Goal: Task Accomplishment & Management: Manage account settings

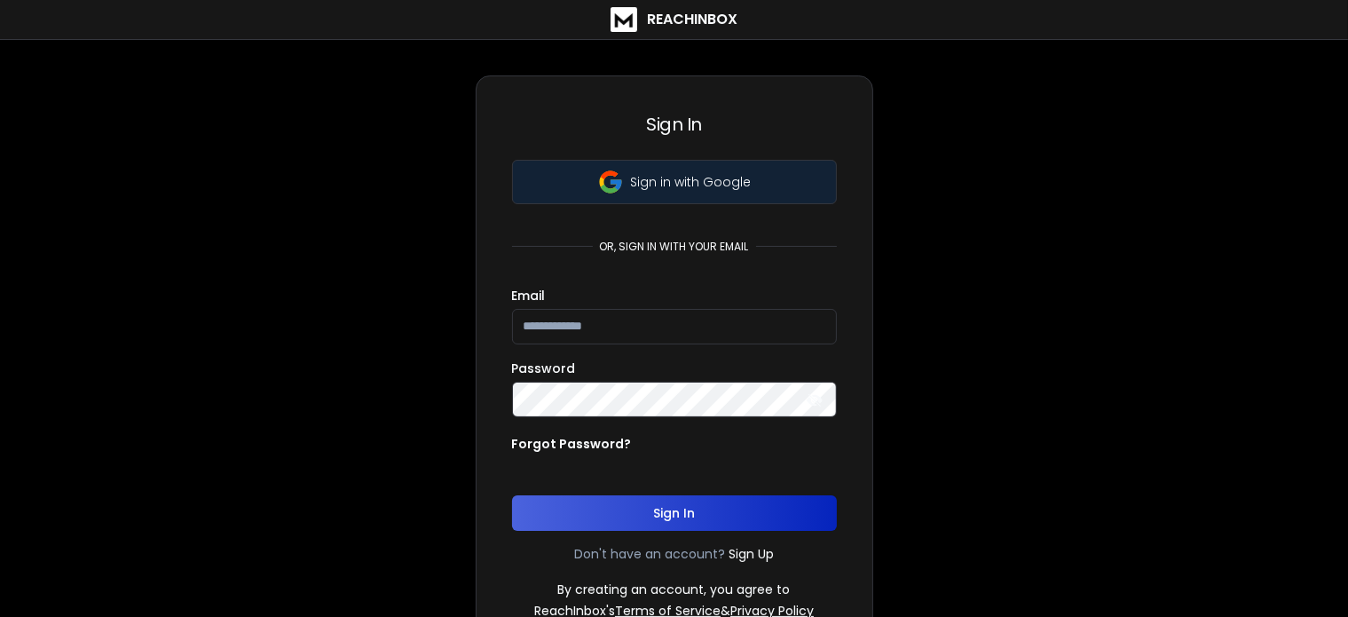
click at [802, 169] on button "Sign in with Google" at bounding box center [674, 182] width 325 height 44
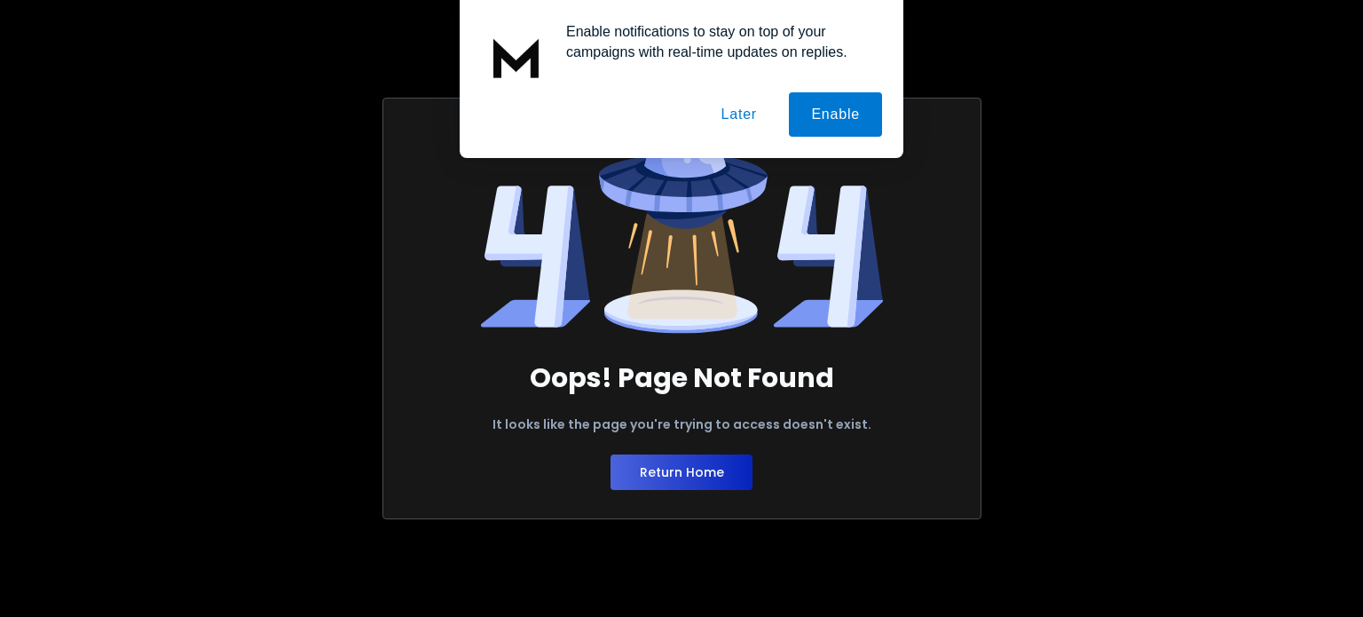
click at [689, 472] on button "Return Home" at bounding box center [681, 471] width 142 height 35
click at [747, 109] on button "Later" at bounding box center [738, 114] width 80 height 44
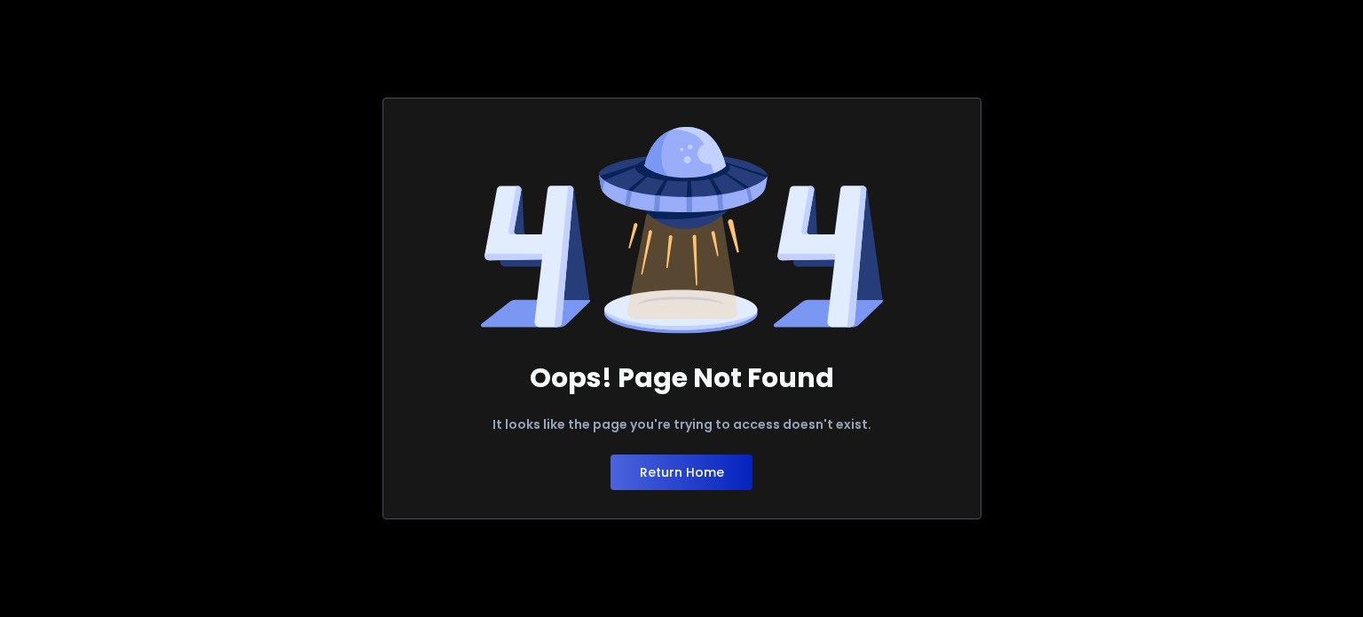
click at [715, 469] on button "Return Home" at bounding box center [681, 471] width 142 height 35
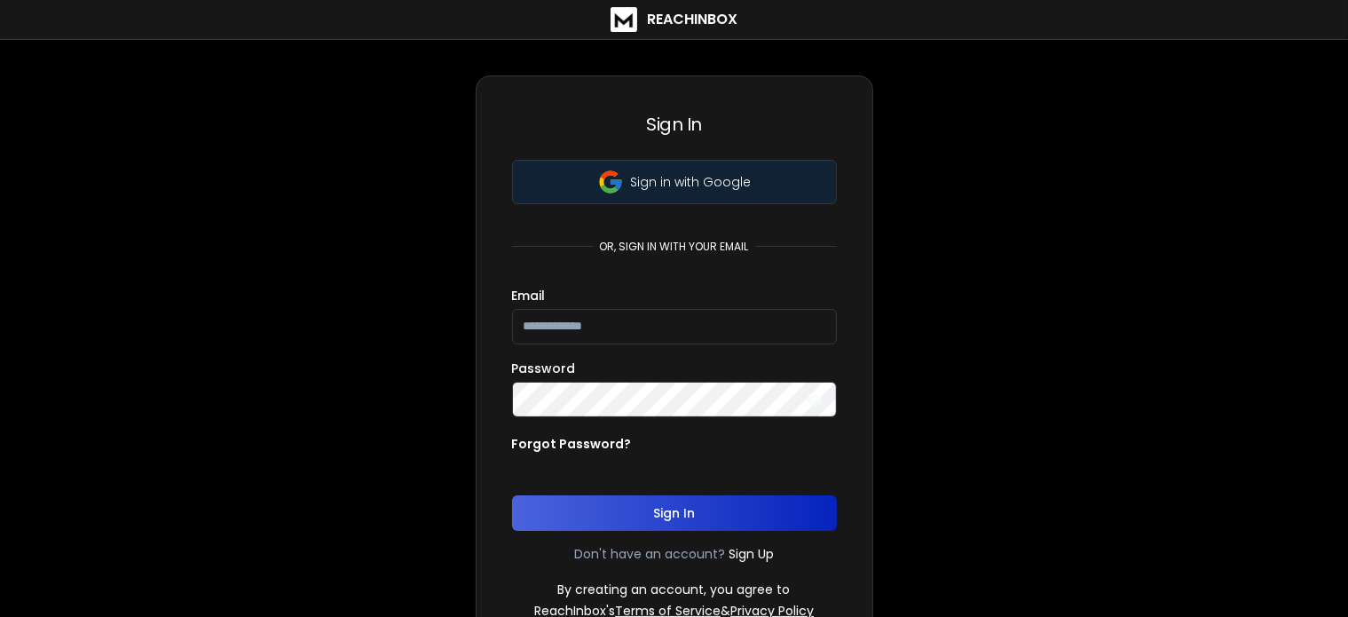
click at [677, 180] on p "Sign in with Google" at bounding box center [691, 182] width 121 height 18
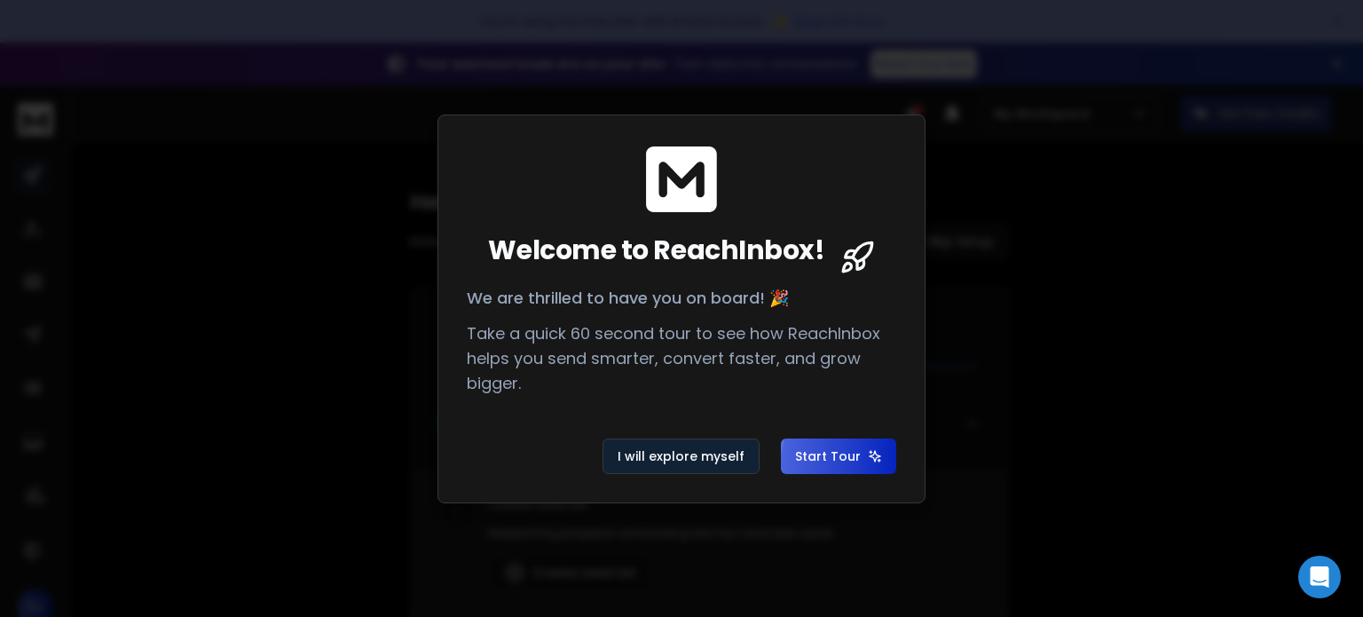
click at [738, 450] on button "I will explore myself" at bounding box center [681, 455] width 157 height 35
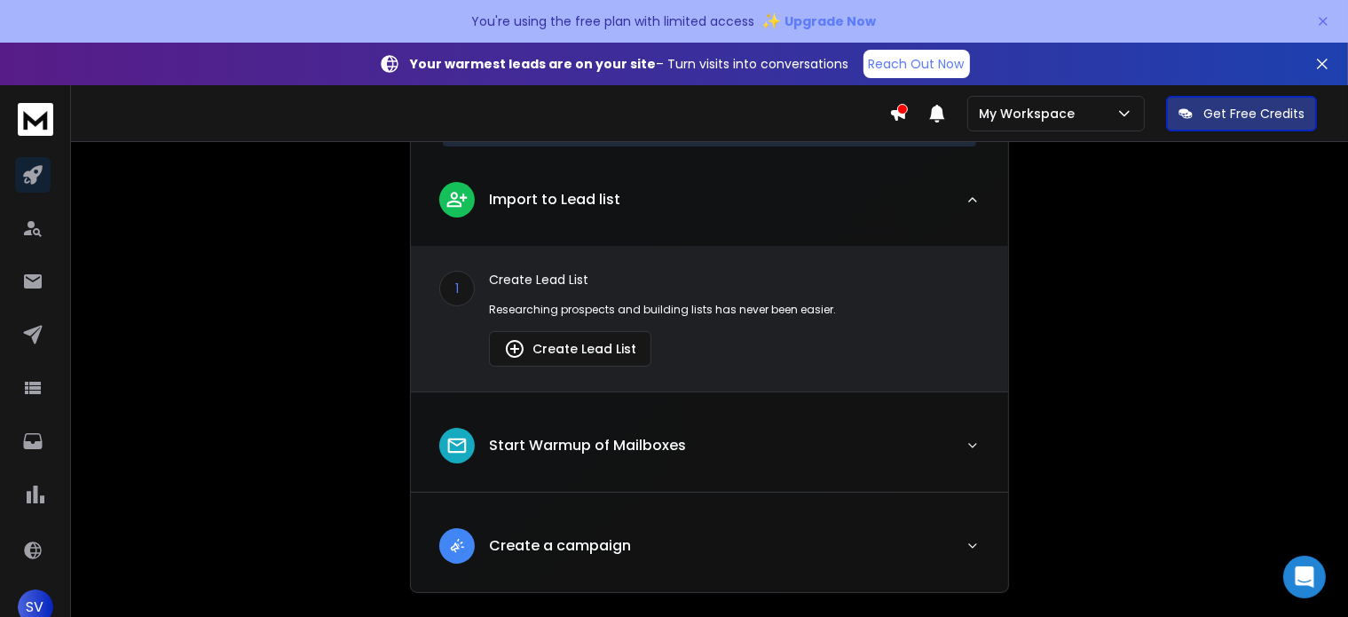
scroll to position [245, 0]
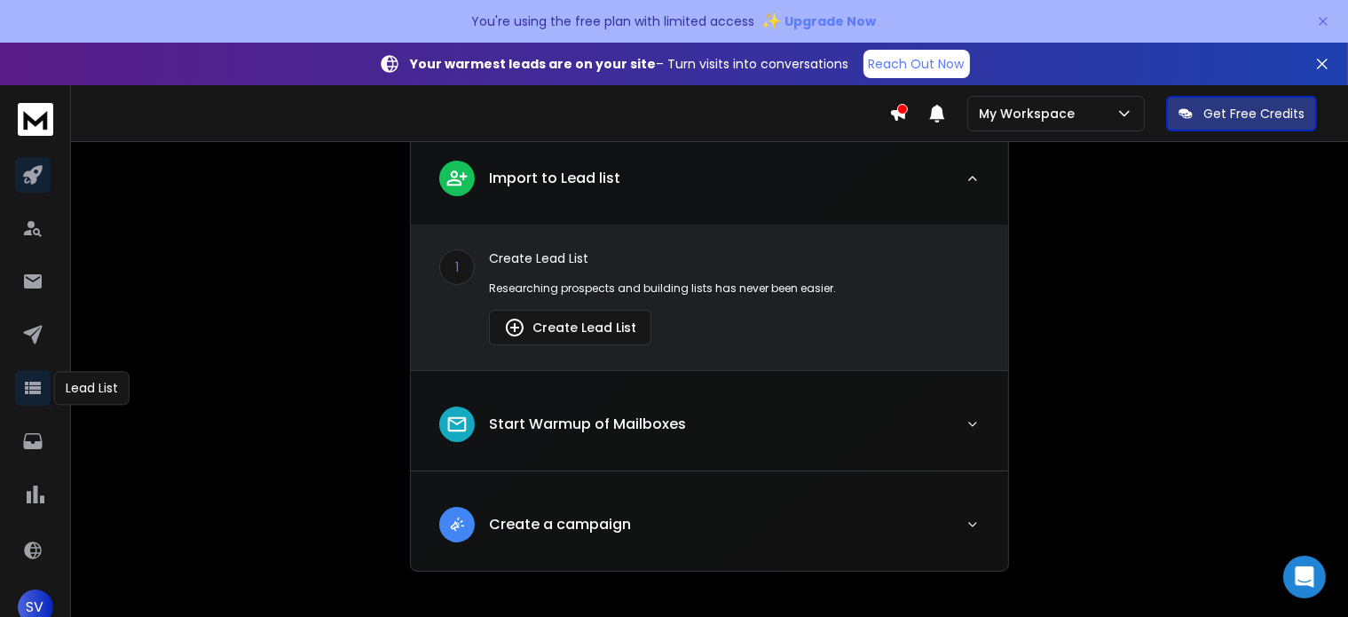
click at [30, 386] on icon at bounding box center [33, 388] width 16 height 12
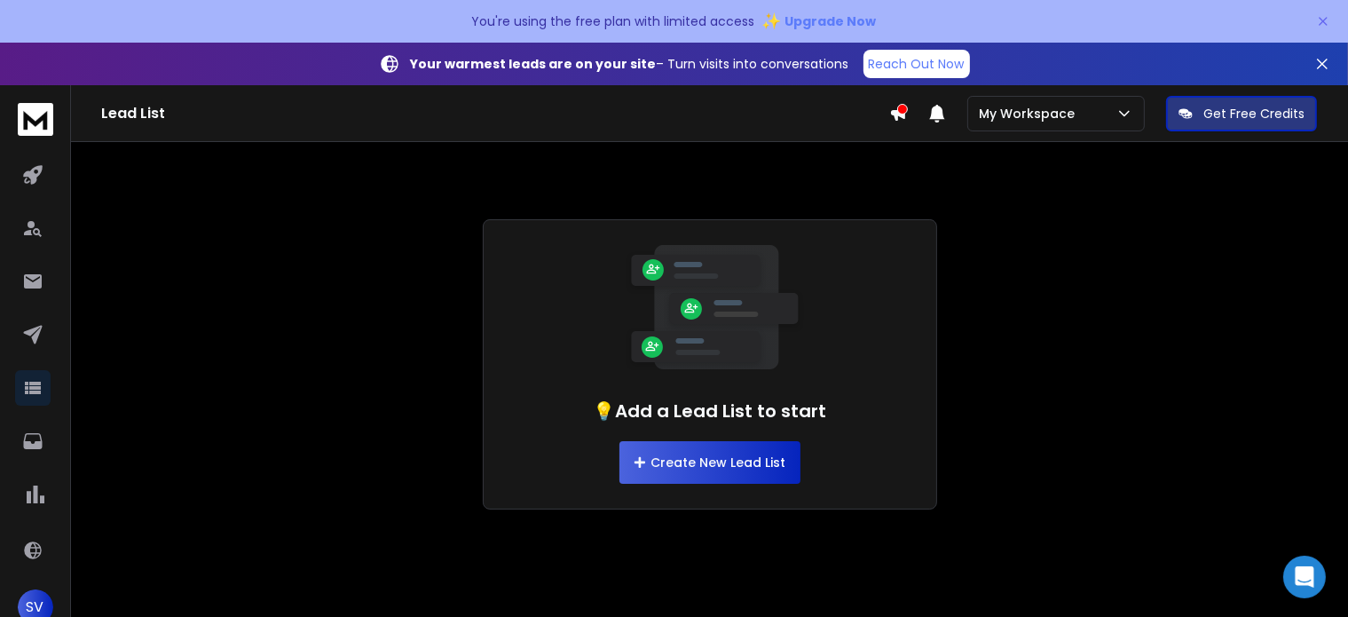
scroll to position [35, 0]
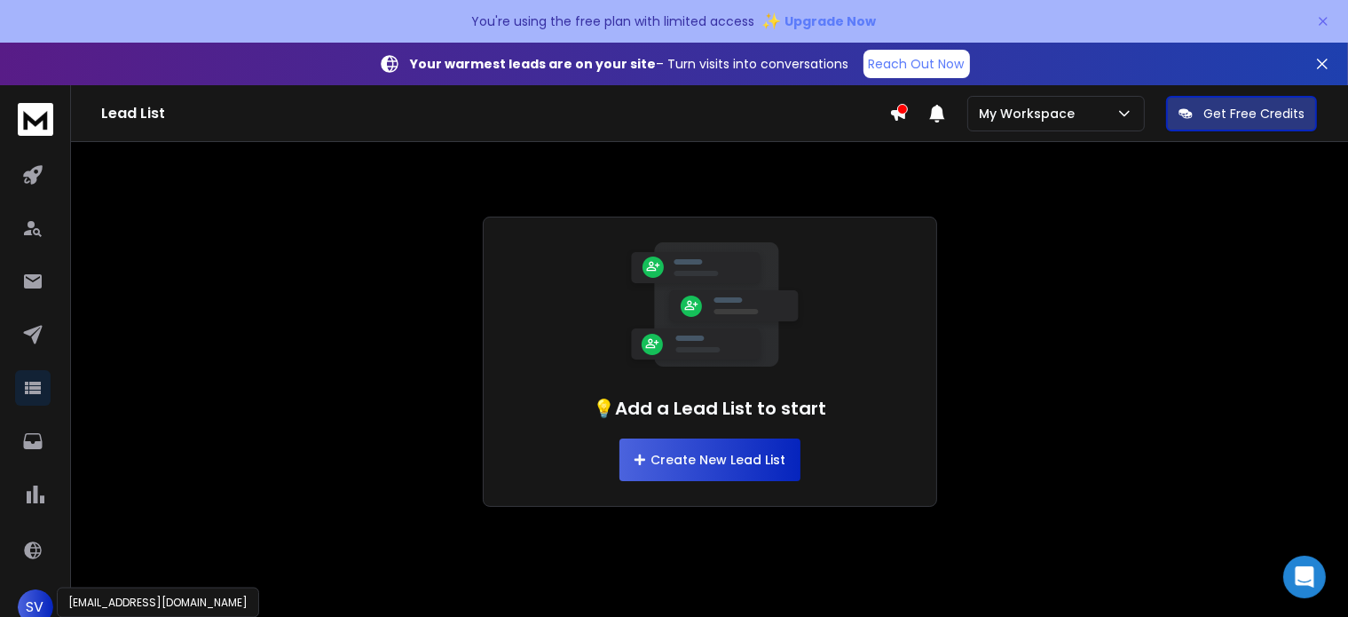
click at [28, 598] on span "SV" at bounding box center [35, 606] width 35 height 35
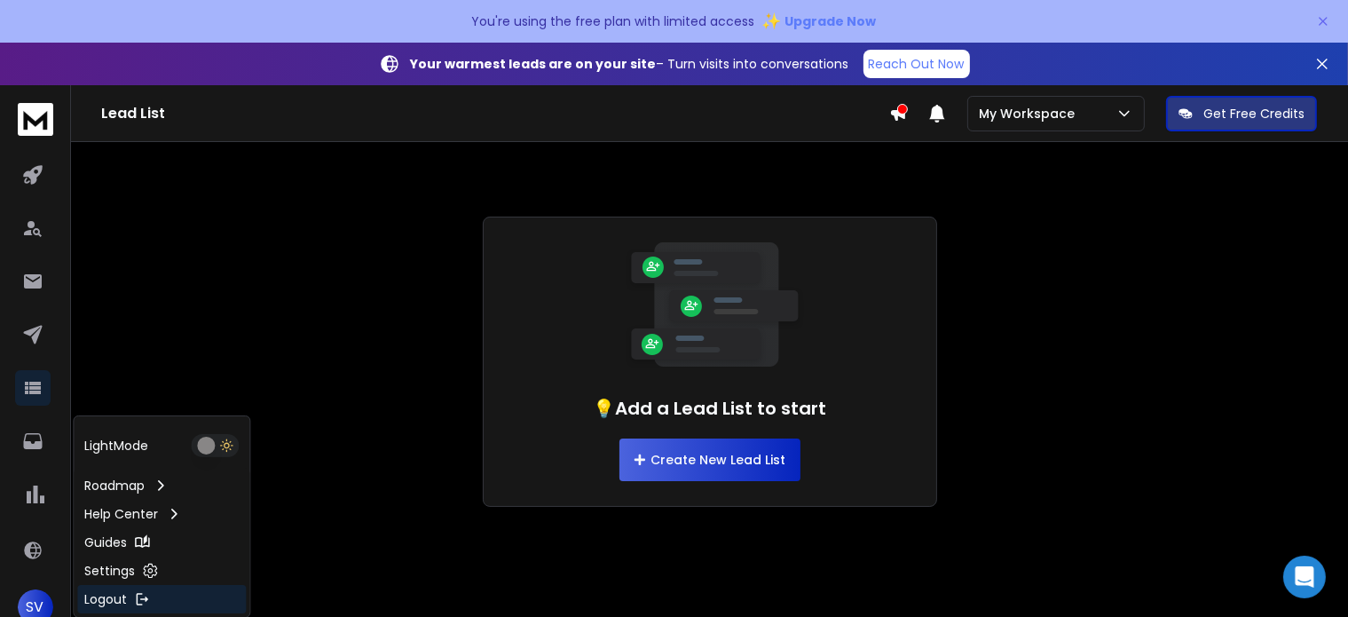
click at [126, 601] on p "Logout" at bounding box center [105, 599] width 43 height 18
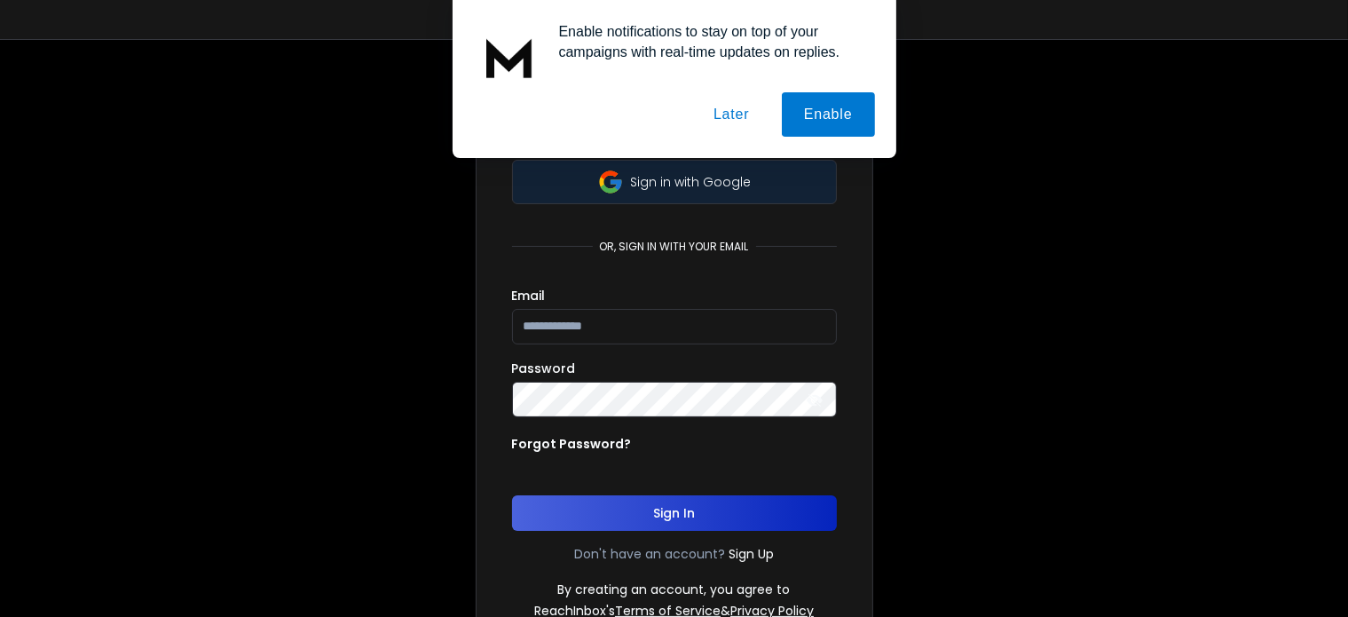
click at [674, 173] on p "Sign in with Google" at bounding box center [691, 182] width 121 height 18
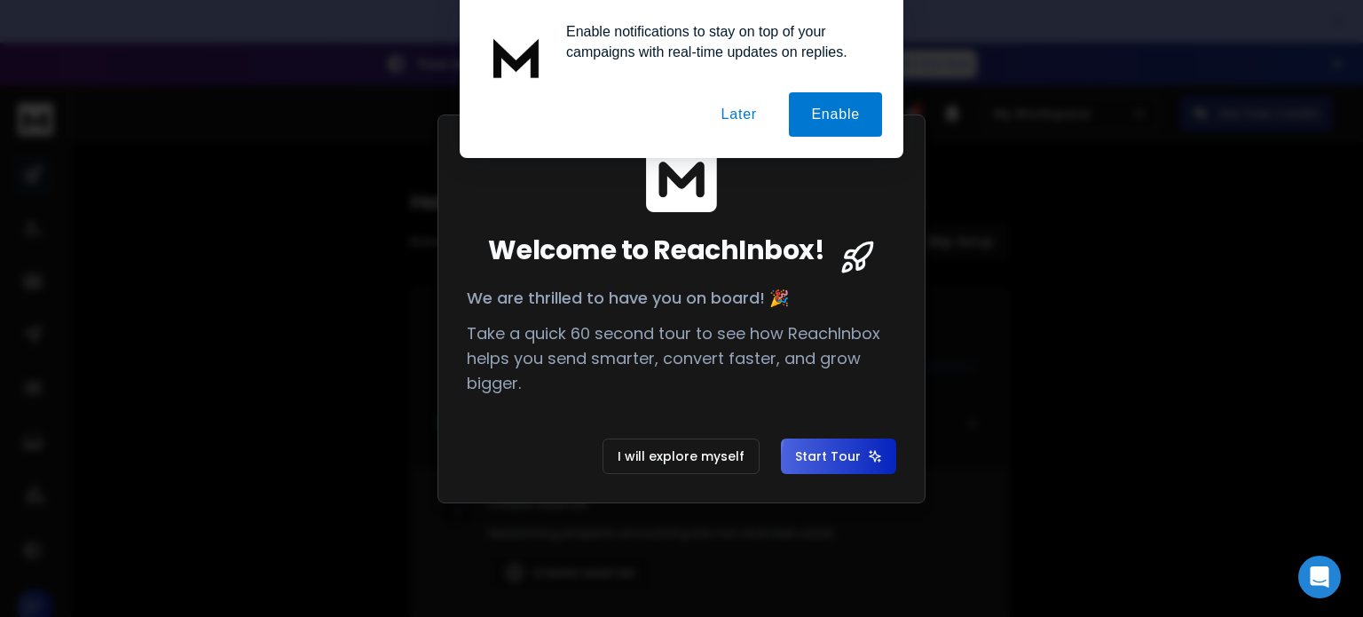
click at [728, 122] on button "Later" at bounding box center [738, 114] width 80 height 44
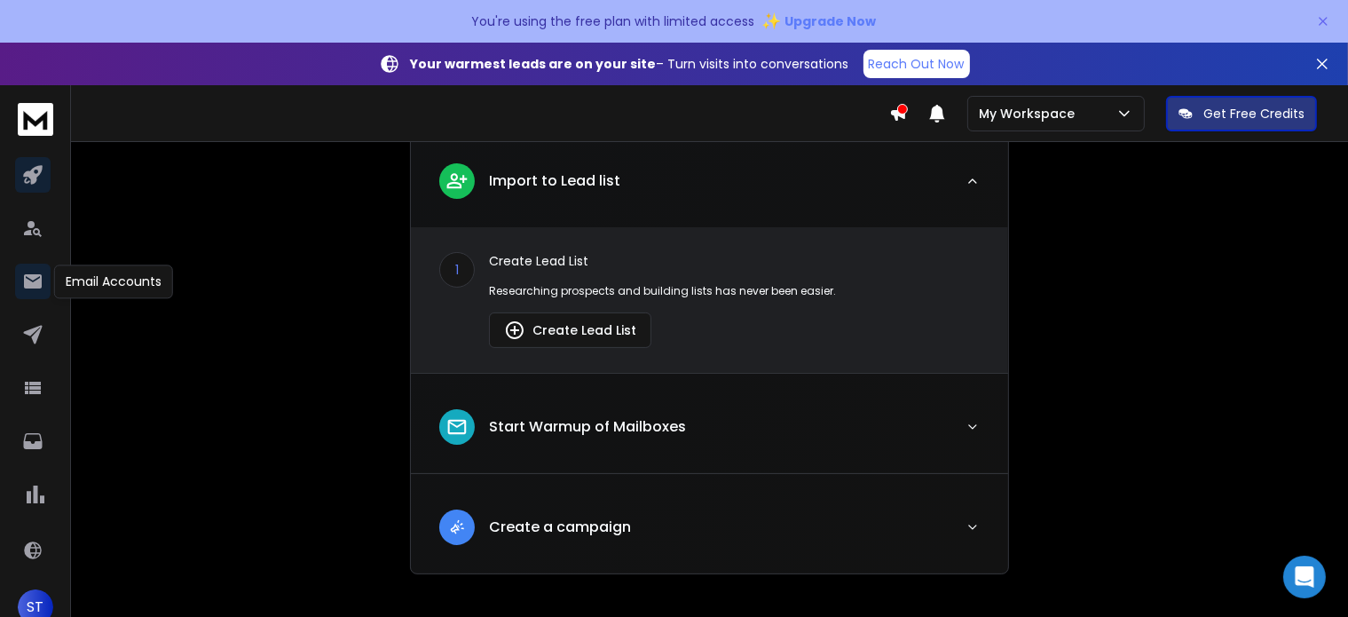
scroll to position [245, 0]
drag, startPoint x: 15, startPoint y: 287, endPoint x: 27, endPoint y: 312, distance: 28.2
click at [16, 288] on link at bounding box center [32, 281] width 35 height 35
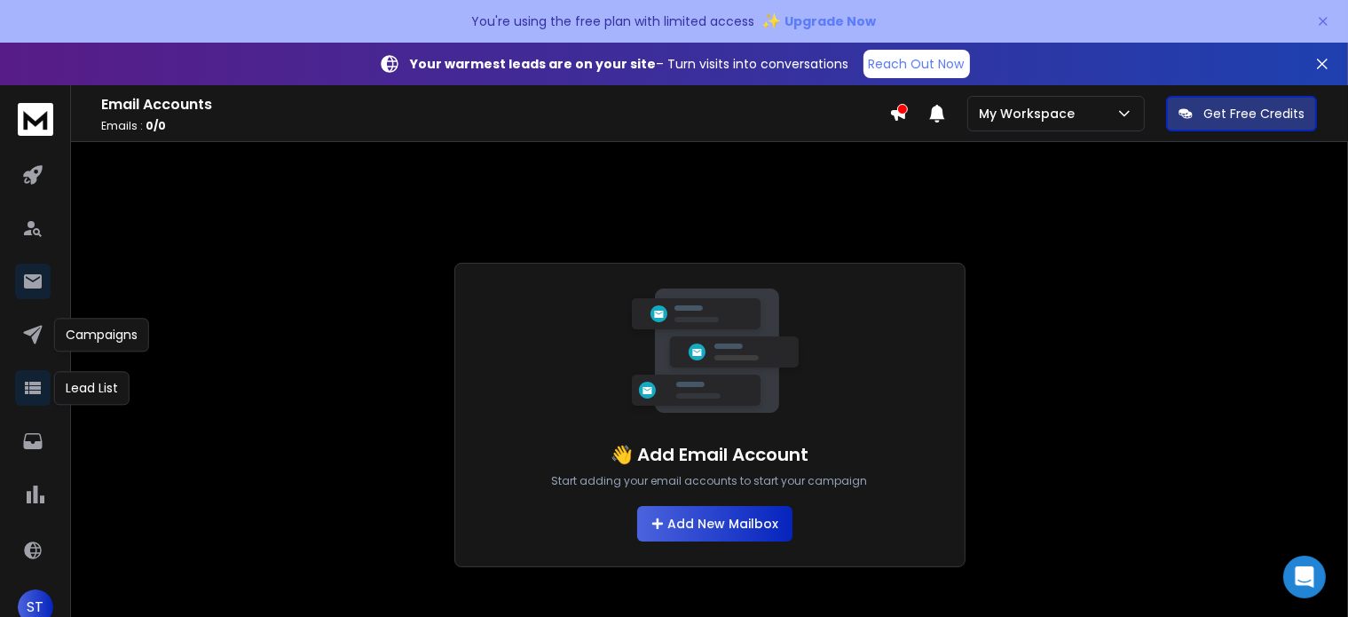
click at [28, 393] on icon at bounding box center [32, 387] width 21 height 21
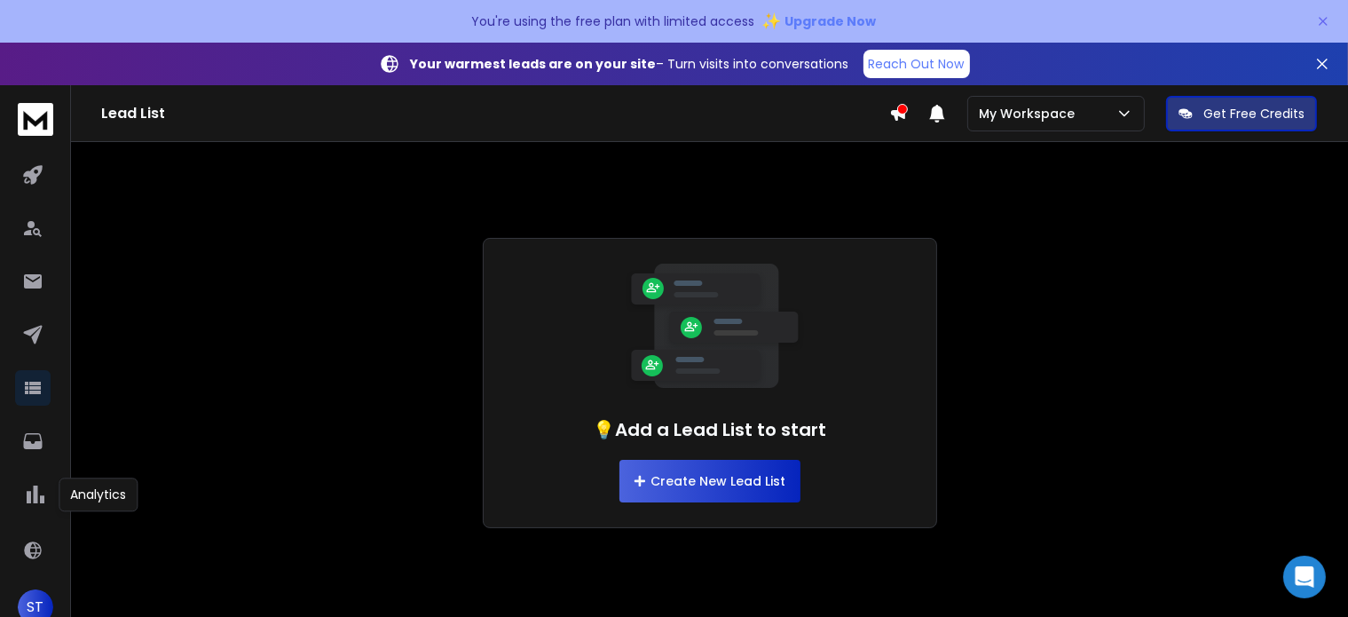
scroll to position [35, 0]
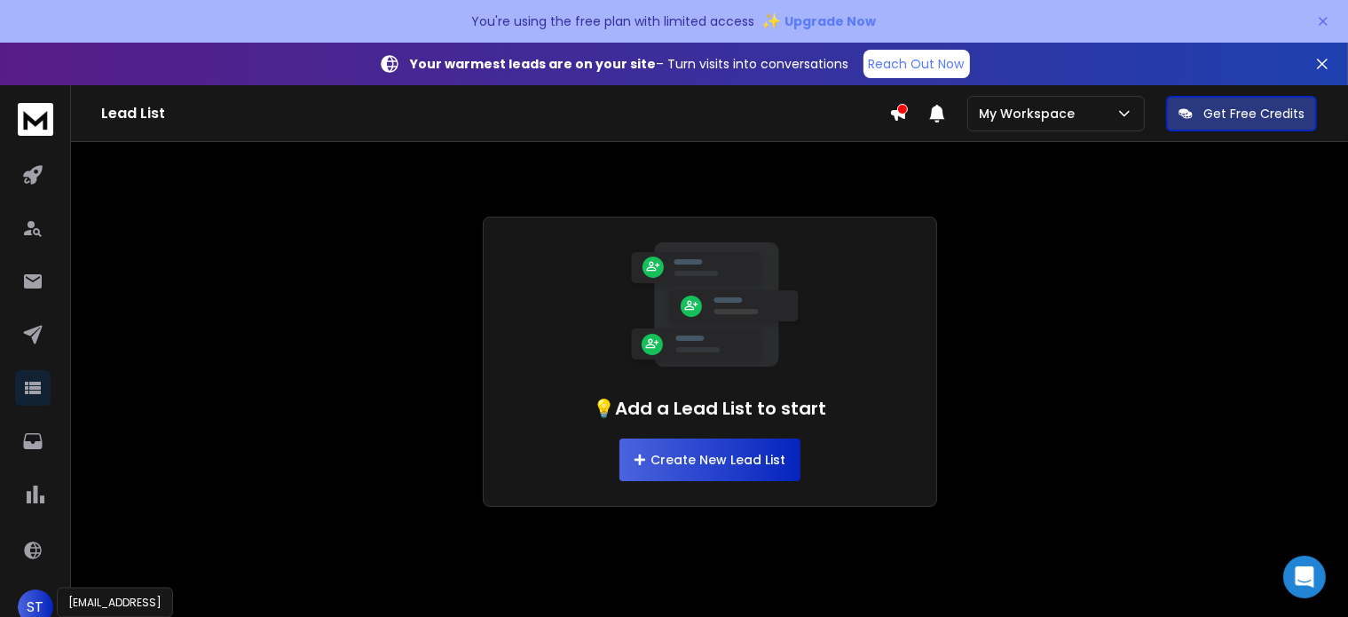
click at [28, 602] on span "ST" at bounding box center [35, 606] width 35 height 35
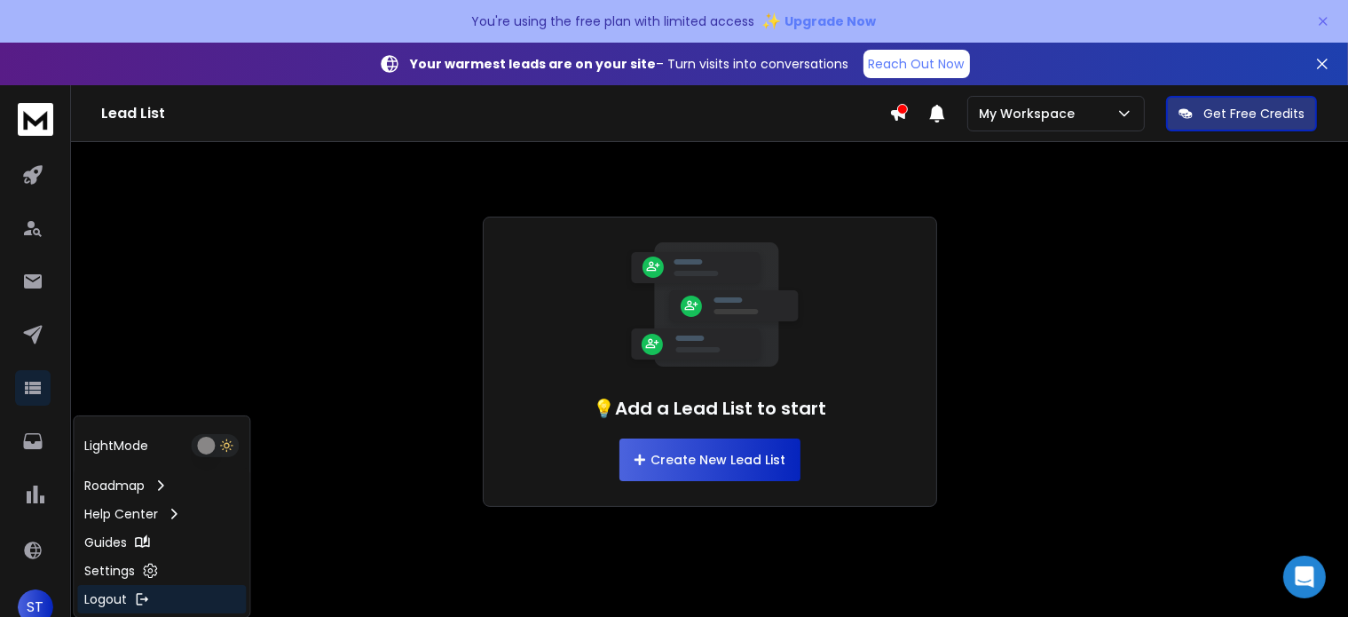
click at [109, 597] on p "Logout" at bounding box center [105, 599] width 43 height 18
